Goal: Information Seeking & Learning: Check status

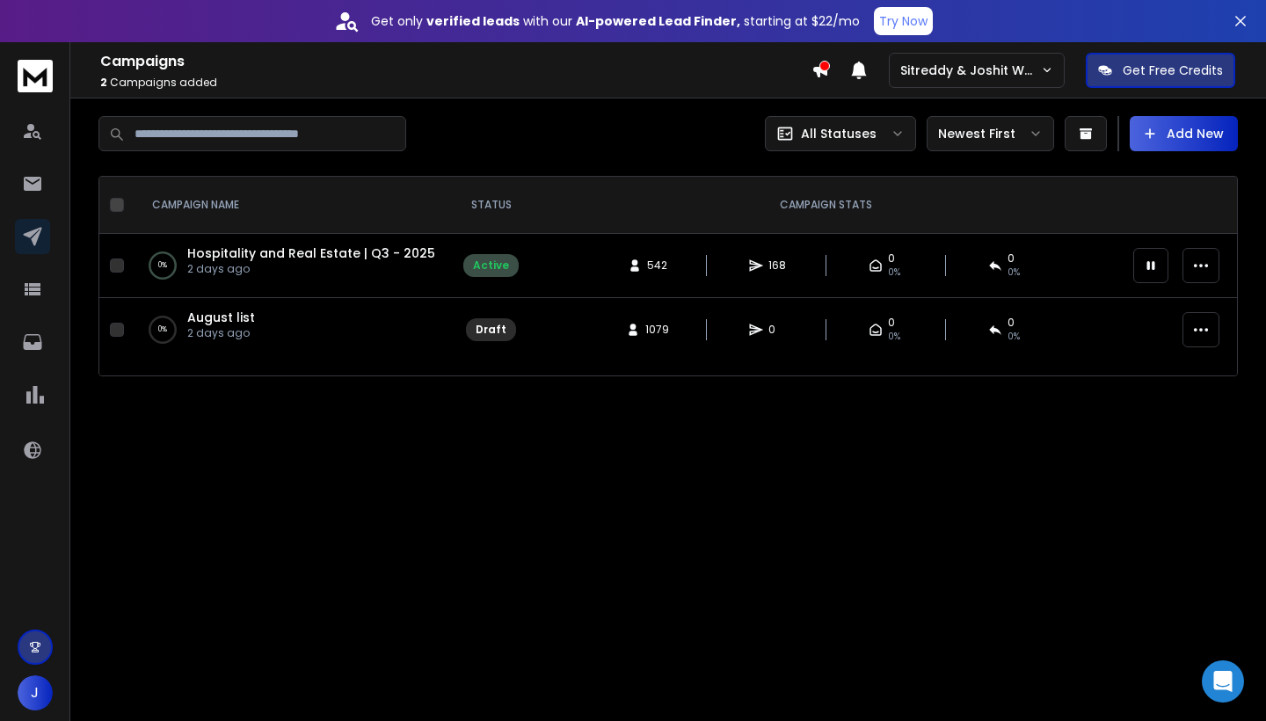
click at [321, 247] on span "Hospitality and Real Estate | Q3 - 2025" at bounding box center [311, 253] width 248 height 18
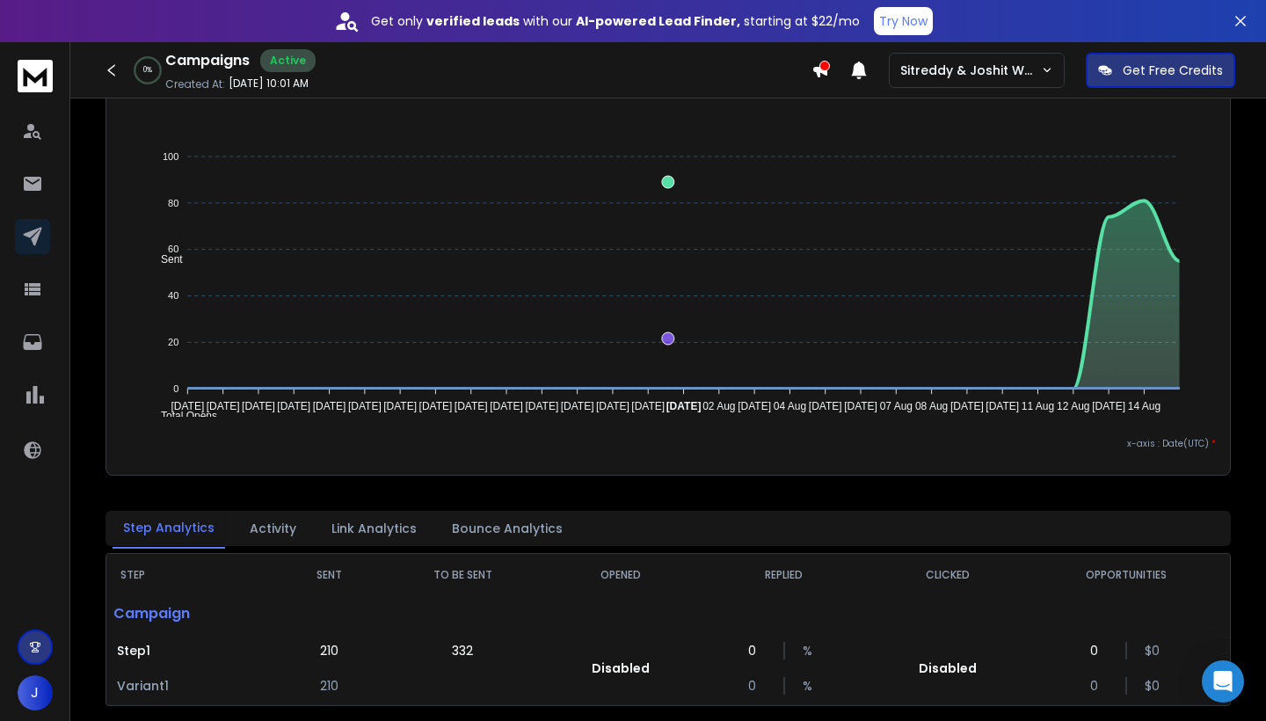
scroll to position [402, 0]
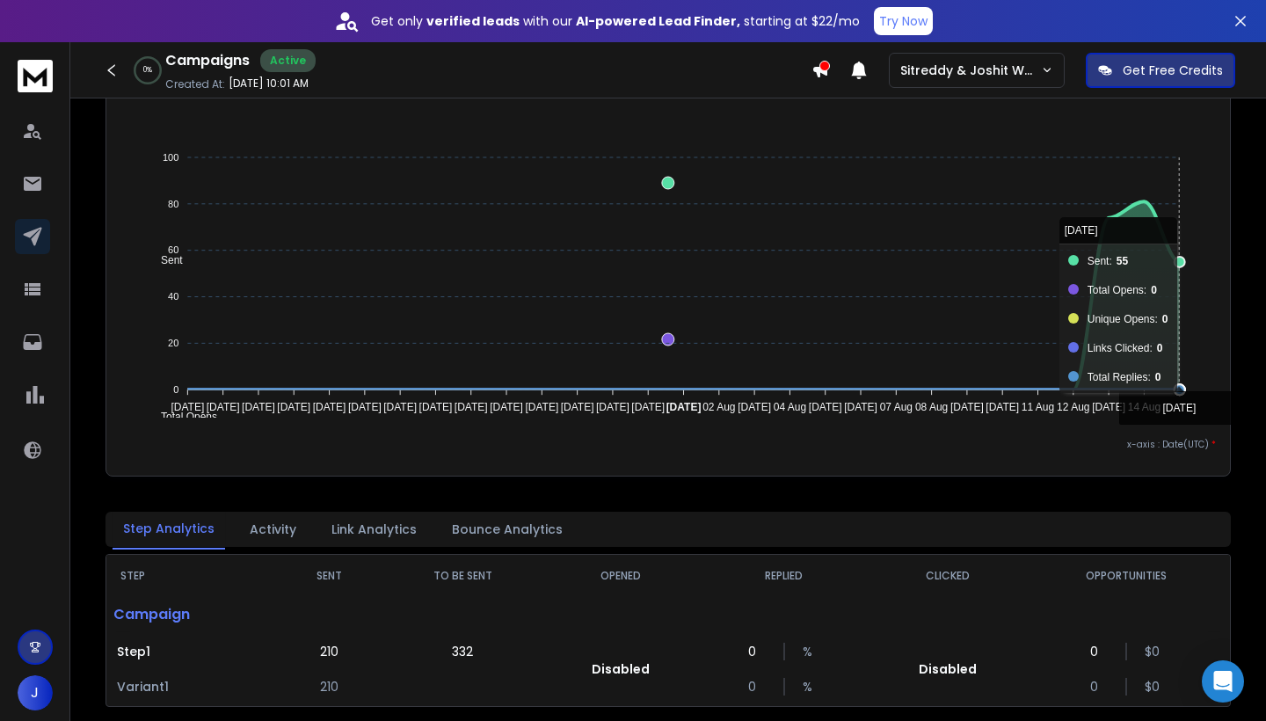
click at [1167, 371] on icon "Sent Total Opens Unique Opens Links Clicked Total Replies 100 100 80 80 60 60 4…" at bounding box center [668, 264] width 1041 height 308
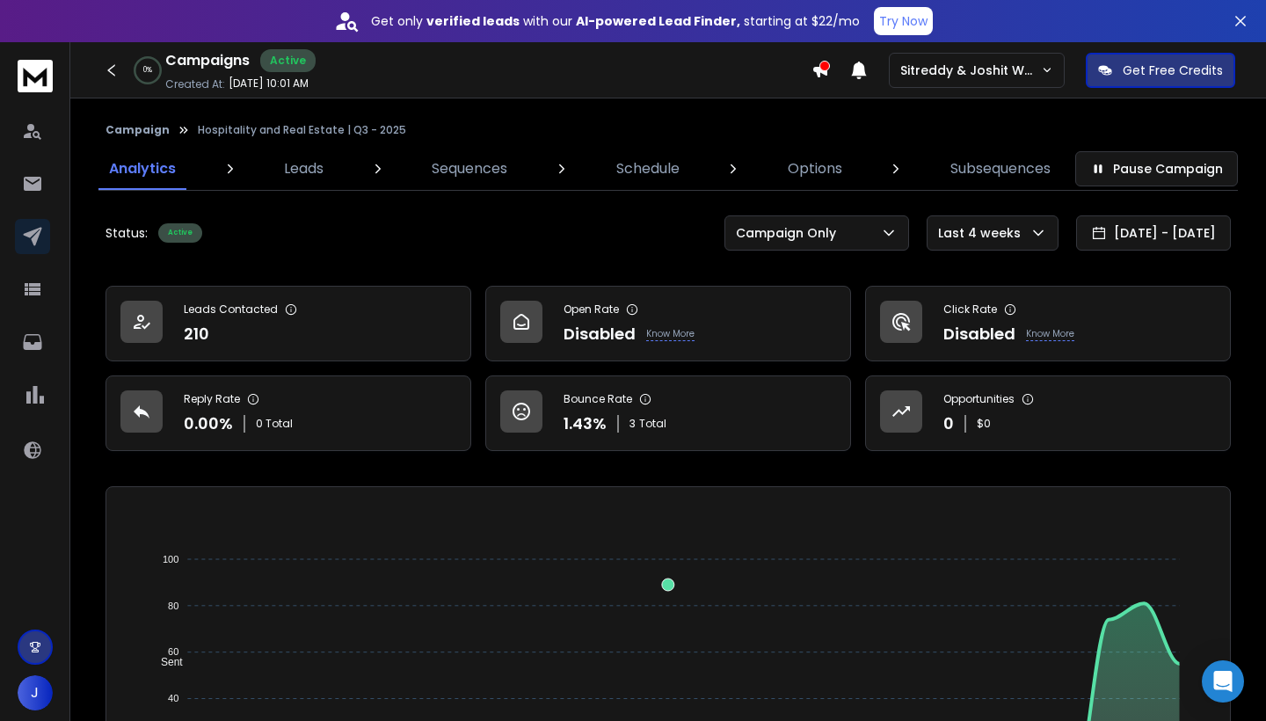
scroll to position [0, 0]
click at [789, 165] on p "Options" at bounding box center [815, 168] width 54 height 21
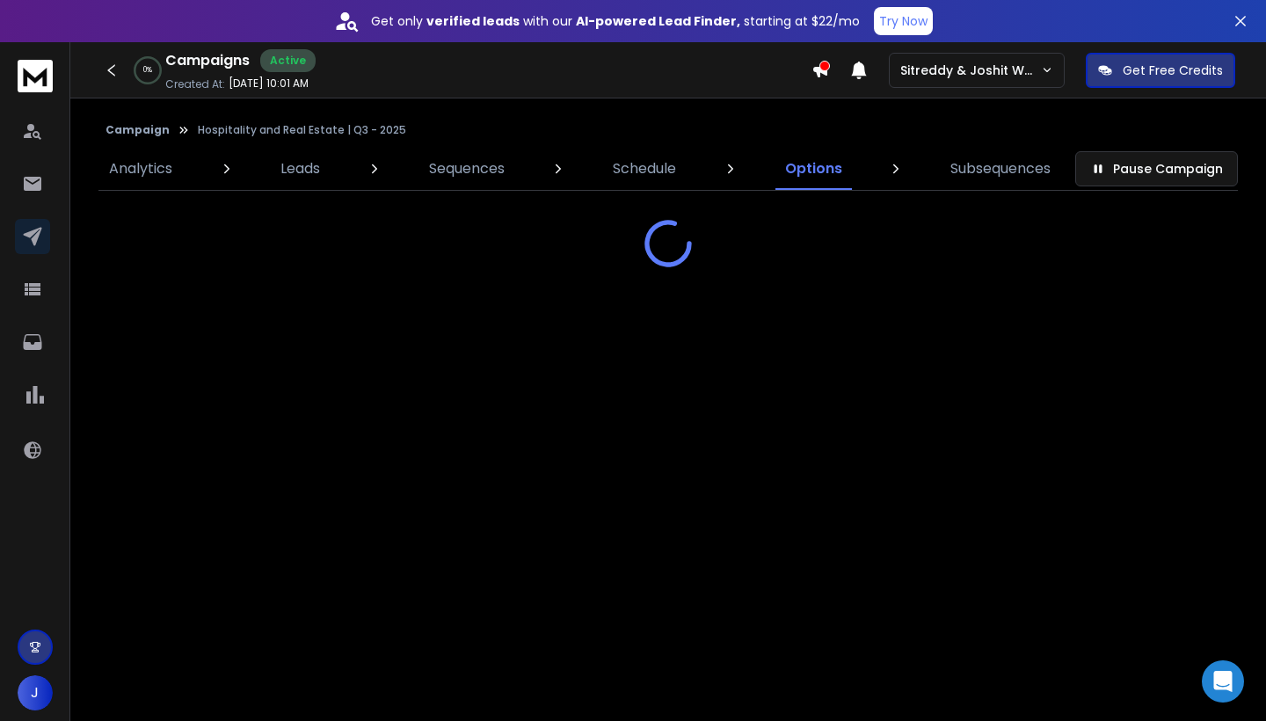
select select "*"
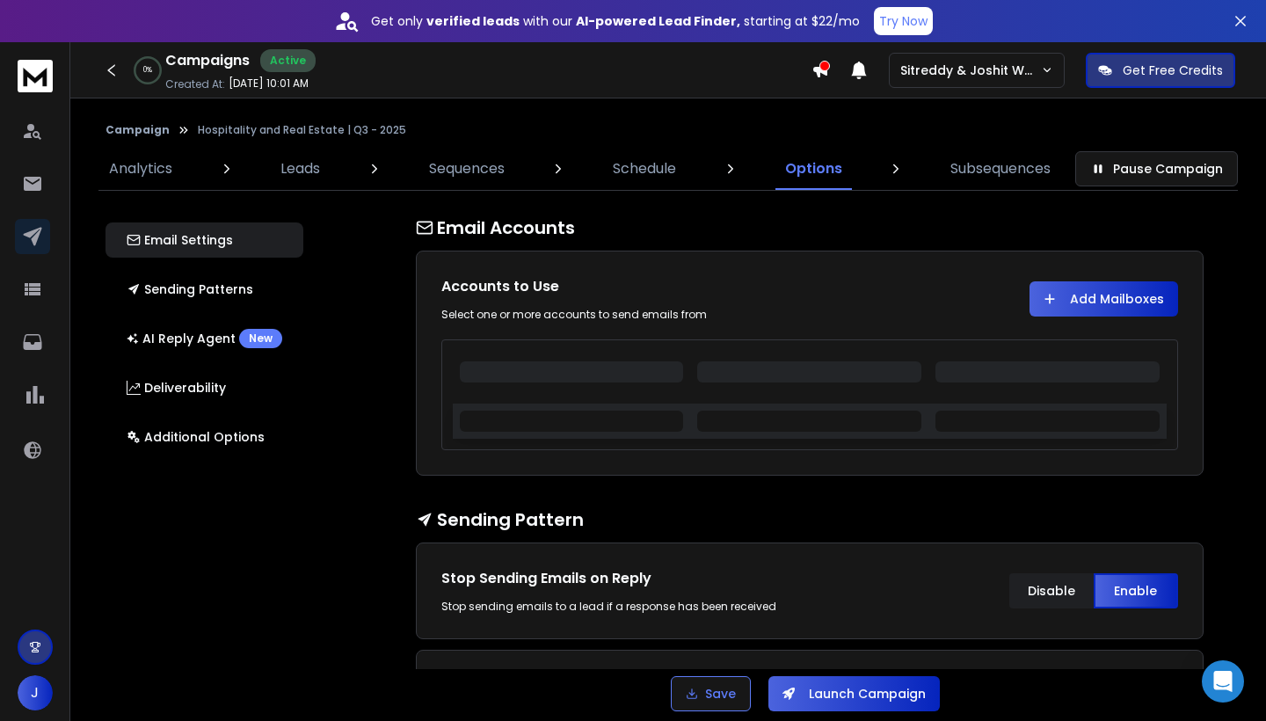
click at [662, 131] on div "Campaign Hospitality and Real Estate | Q3 - 2025" at bounding box center [667, 130] width 1139 height 28
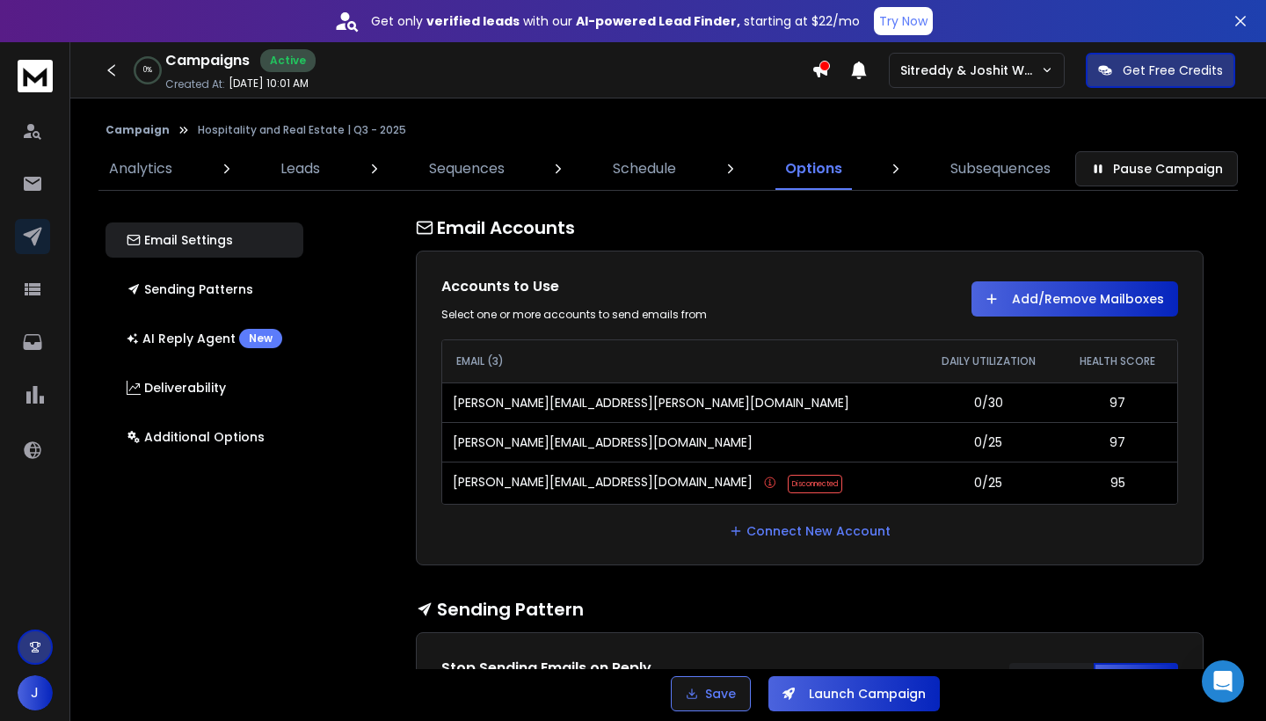
click at [639, 132] on div "Campaign Hospitality and Real Estate | Q3 - 2025" at bounding box center [667, 130] width 1139 height 28
click at [18, 245] on link at bounding box center [32, 236] width 35 height 35
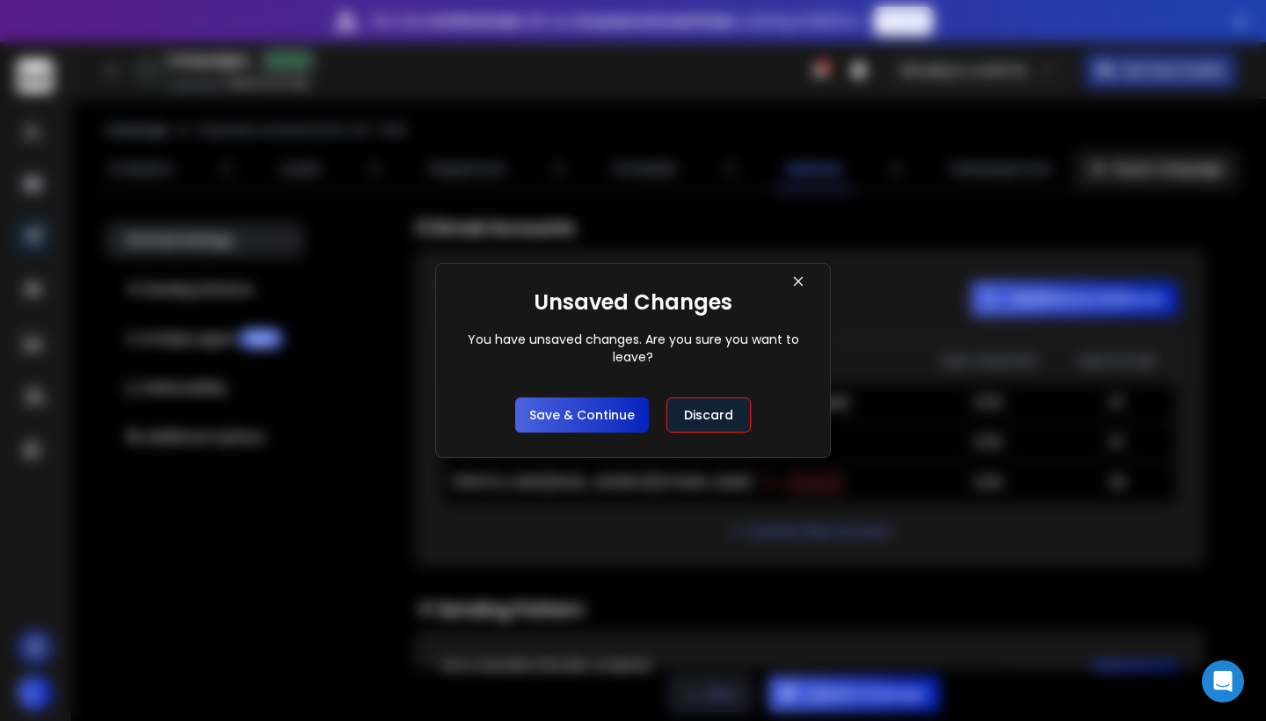
click at [730, 412] on button "Discard" at bounding box center [708, 414] width 84 height 35
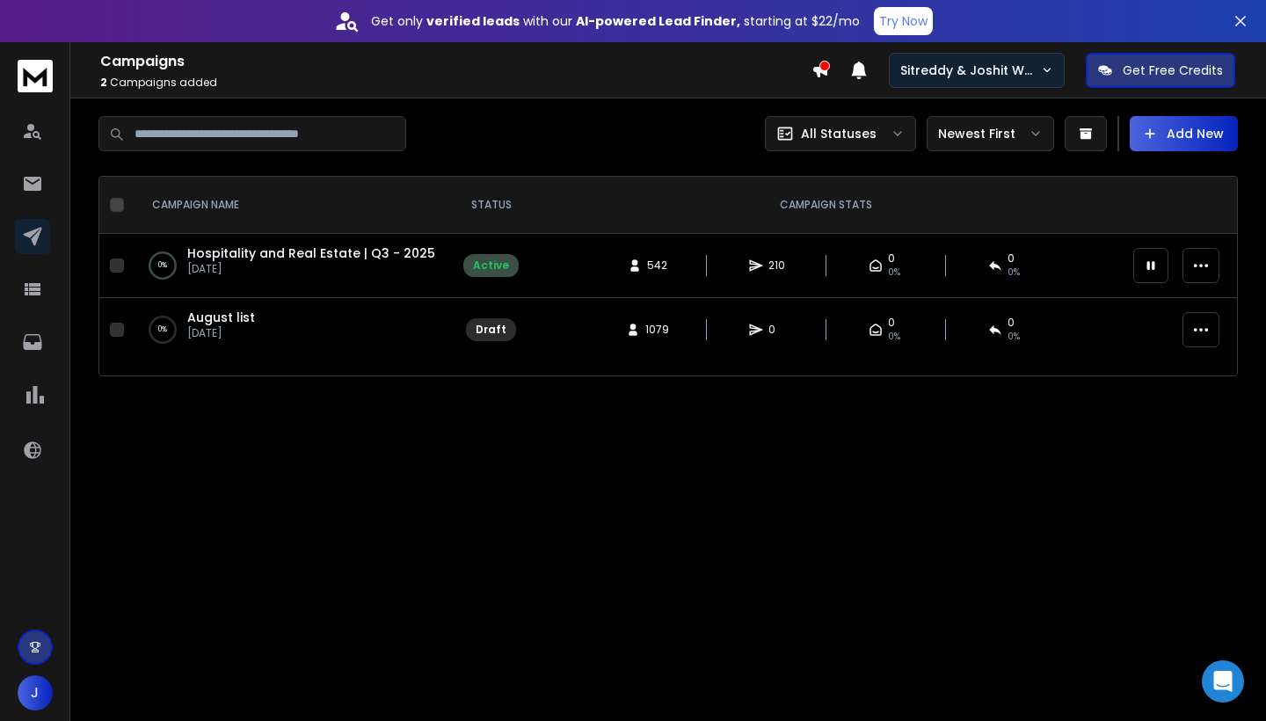
click at [1025, 70] on p "Sitreddy & Joshit Workspace" at bounding box center [970, 71] width 141 height 18
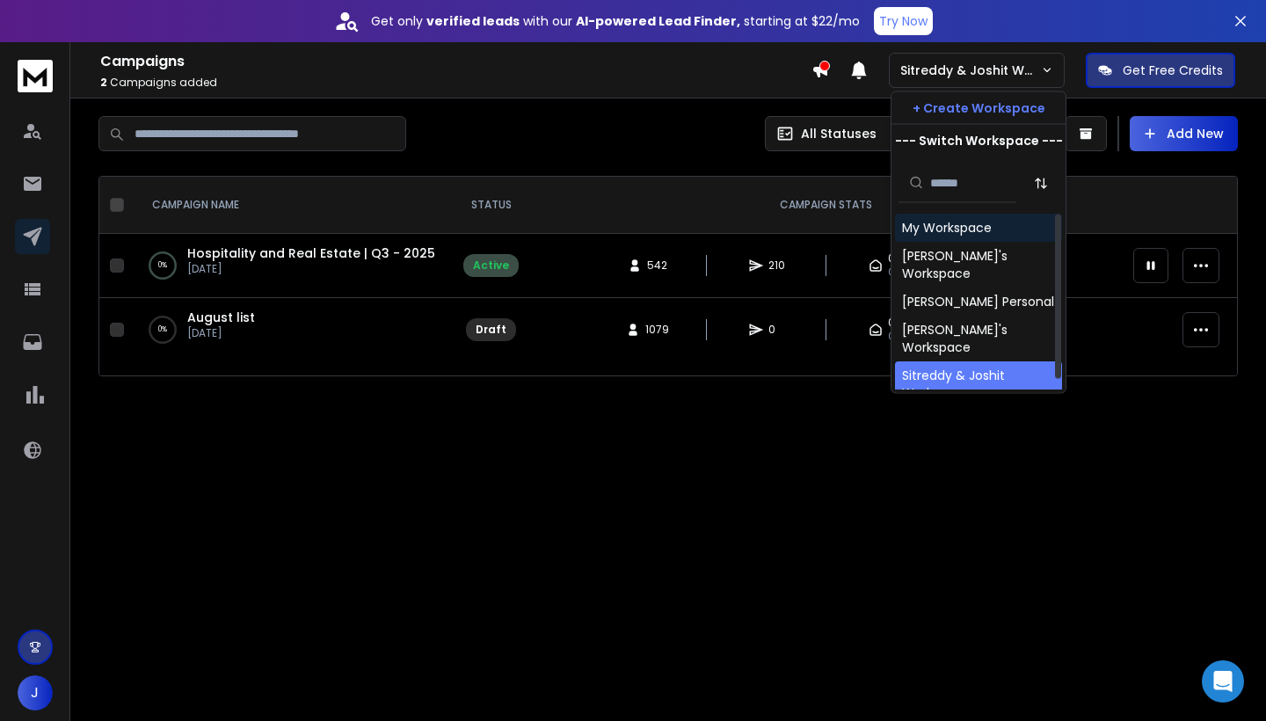
click at [988, 237] on div "My Workspace" at bounding box center [978, 228] width 167 height 28
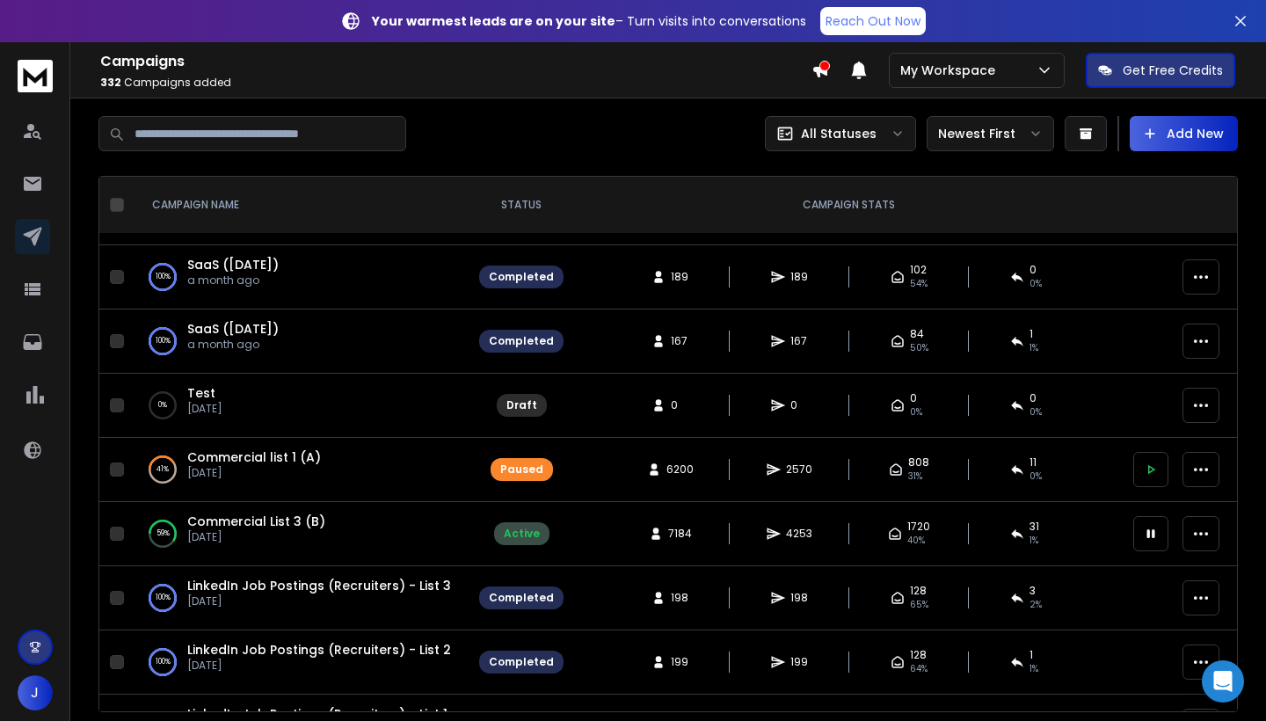
scroll to position [190, 0]
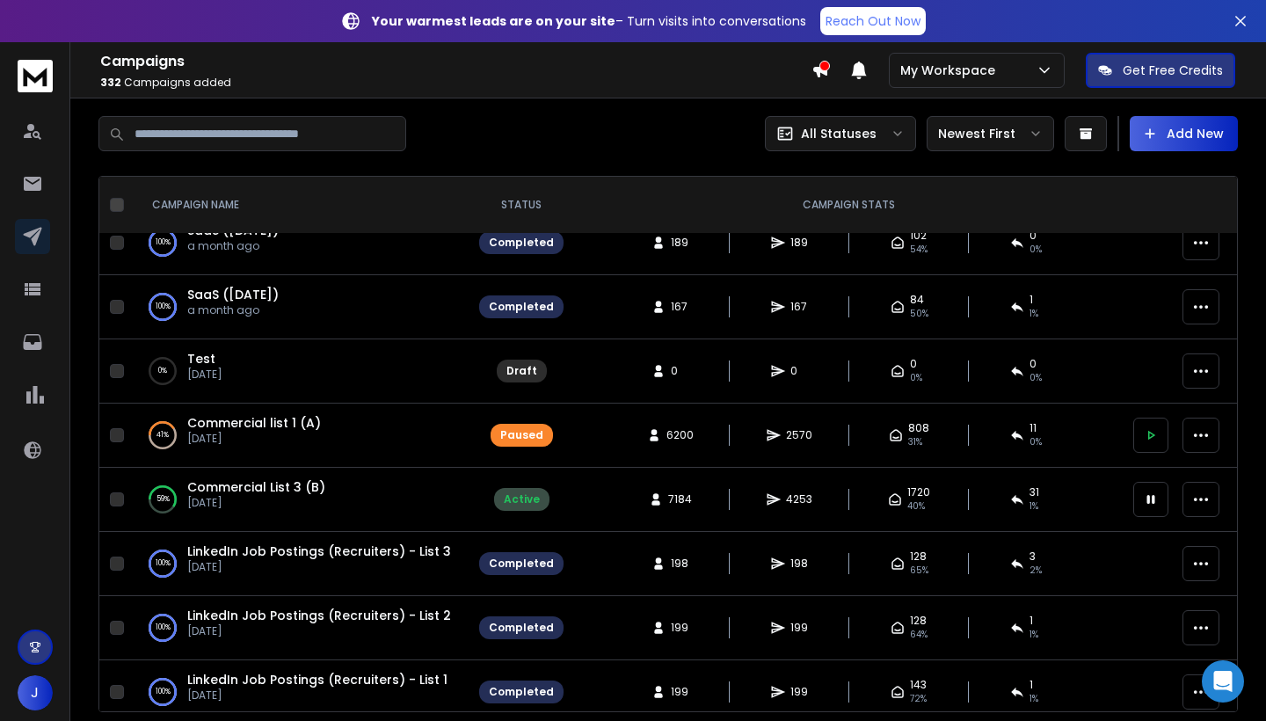
click at [285, 496] on p "2 months ago" at bounding box center [256, 503] width 138 height 14
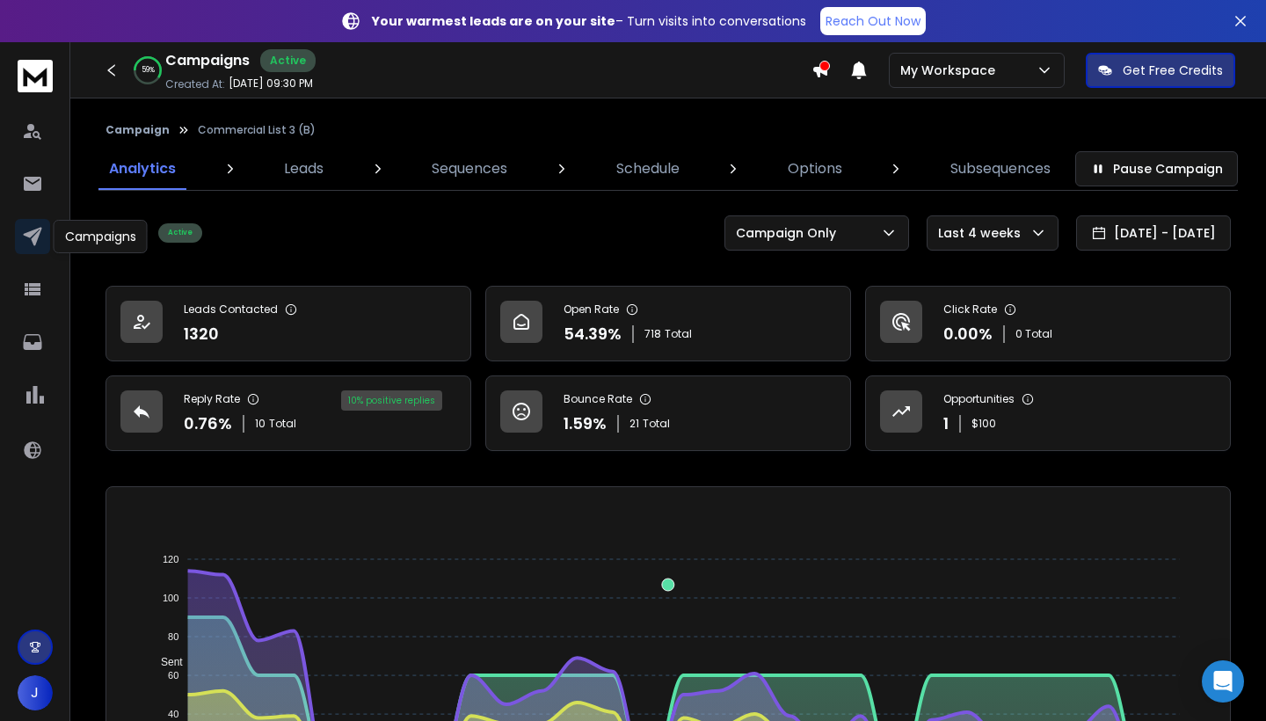
click at [15, 224] on link at bounding box center [32, 236] width 35 height 35
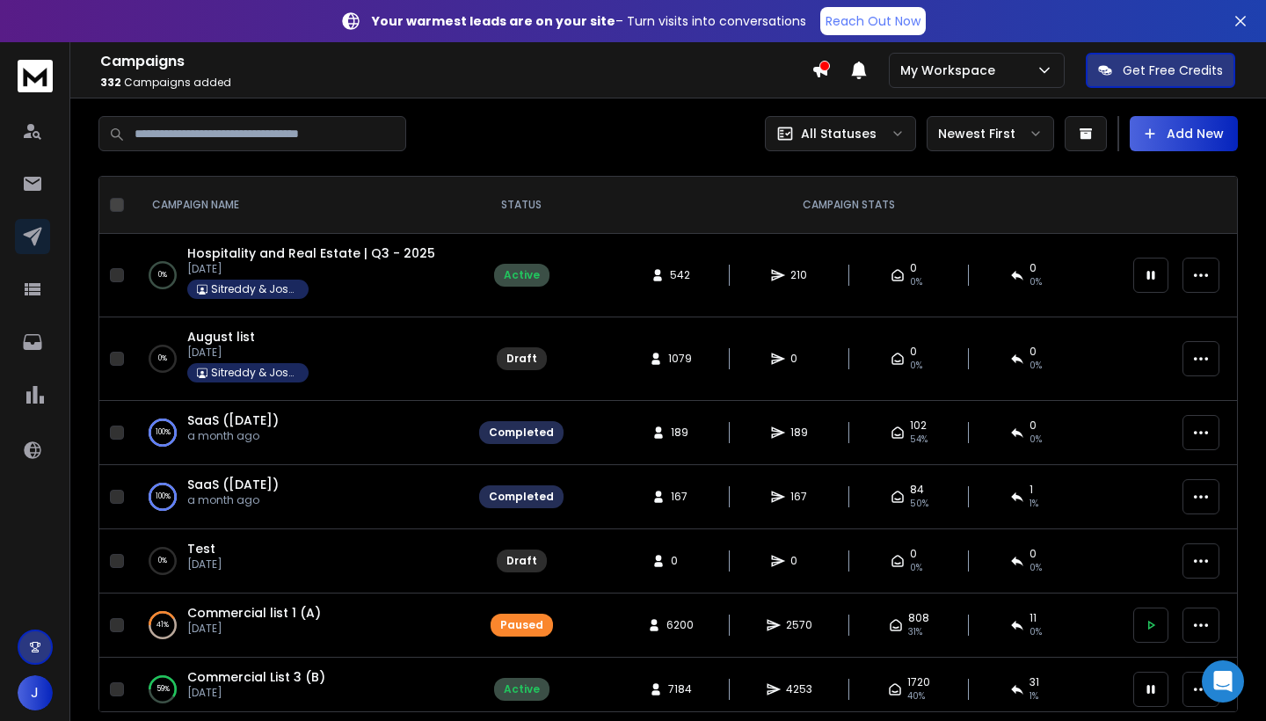
click at [504, 142] on div at bounding box center [383, 133] width 570 height 35
